Goal: Information Seeking & Learning: Check status

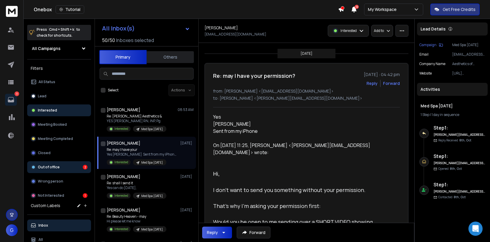
click at [58, 163] on button "Out of office 2" at bounding box center [59, 167] width 64 height 12
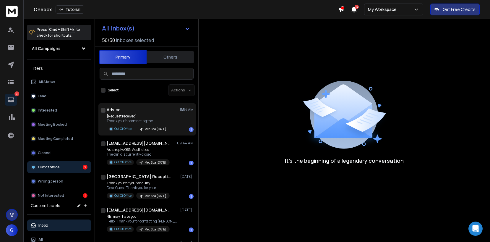
click at [128, 124] on div "[Request received] Thank you for contacting the Out Of Office Med Spa [DATE]" at bounding box center [138, 123] width 63 height 18
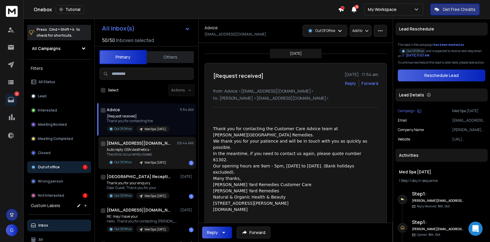
click at [128, 147] on div "[EMAIL_ADDRESS][DOMAIN_NAME] 09:44 AM Auto reply: GSN Aesthetics - The clinic i…" at bounding box center [150, 152] width 87 height 25
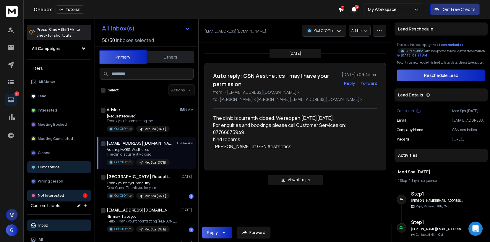
click at [62, 196] on p "Not Interested" at bounding box center [51, 195] width 26 height 5
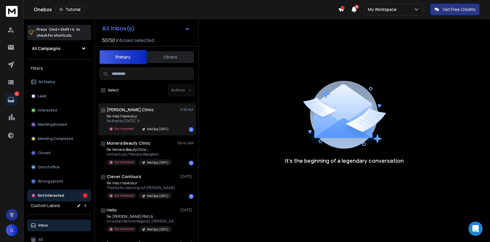
click at [147, 119] on p "No thanks [DATE], 9" at bounding box center [139, 121] width 65 height 5
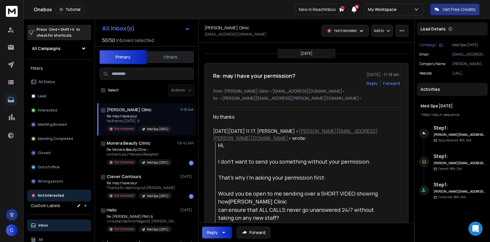
click at [344, 10] on icon at bounding box center [341, 9] width 5 height 5
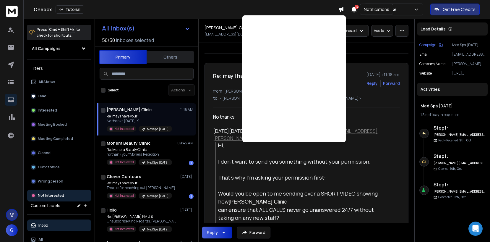
click at [357, 8] on span "12" at bounding box center [357, 7] width 4 height 4
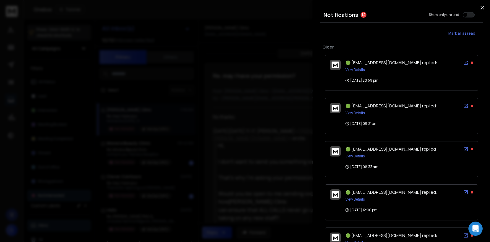
click at [481, 7] on icon "button" at bounding box center [482, 7] width 3 height 3
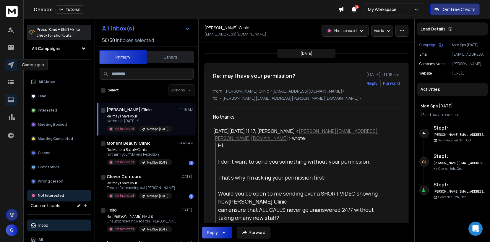
click at [12, 67] on icon at bounding box center [10, 64] width 7 height 7
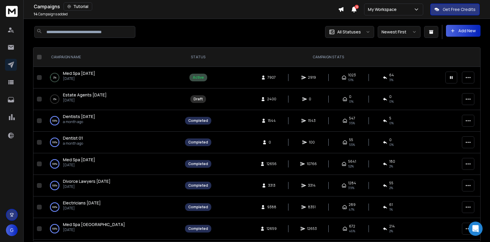
click at [80, 74] on span "Med Spa [DATE]" at bounding box center [79, 73] width 32 height 6
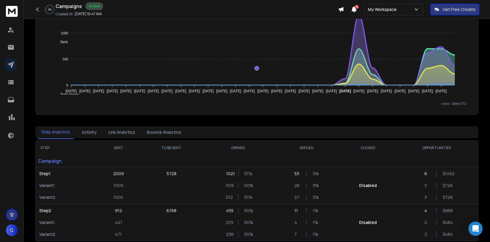
scroll to position [177, 0]
